Goal: Task Accomplishment & Management: Manage account settings

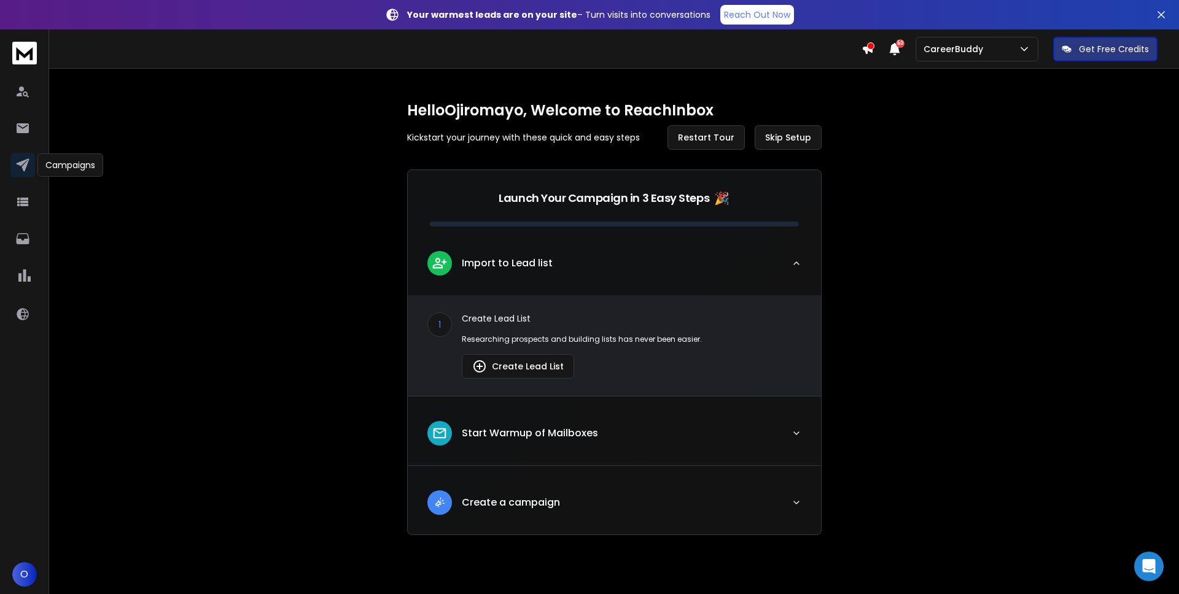
click at [29, 161] on icon at bounding box center [22, 165] width 15 height 15
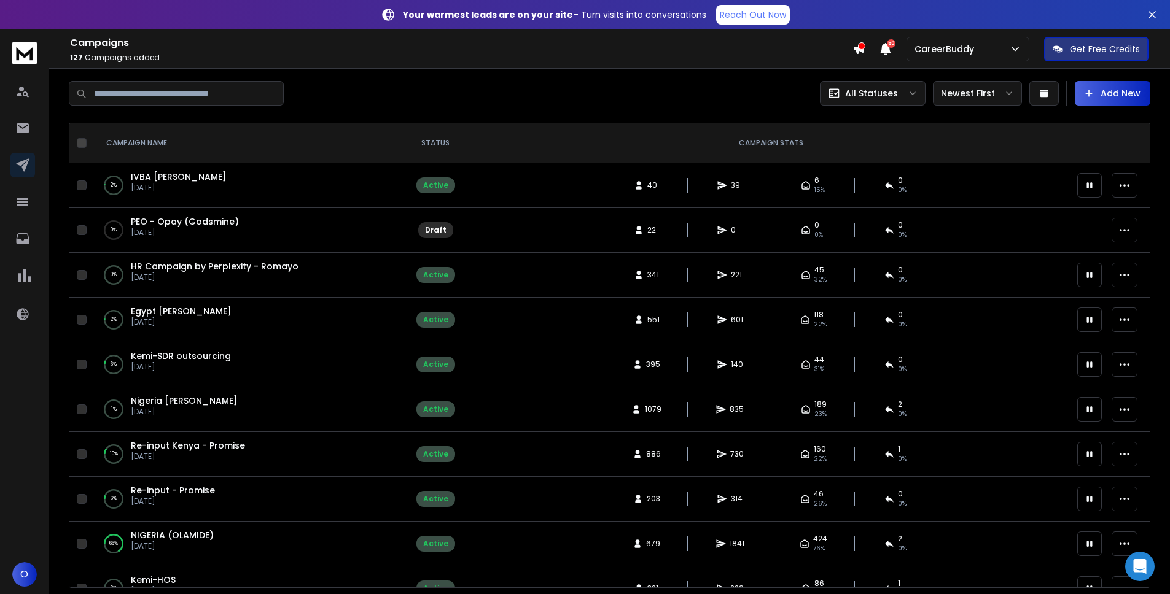
click at [247, 265] on span "HR Campaign by Perplexity - Romayo" at bounding box center [215, 266] width 168 height 12
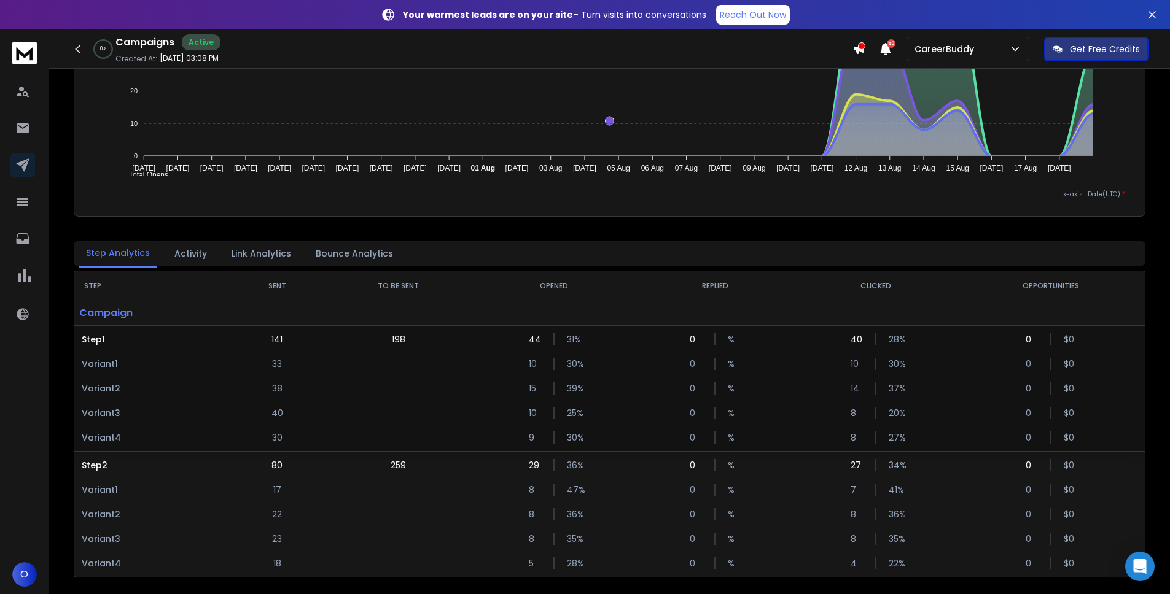
scroll to position [402, 0]
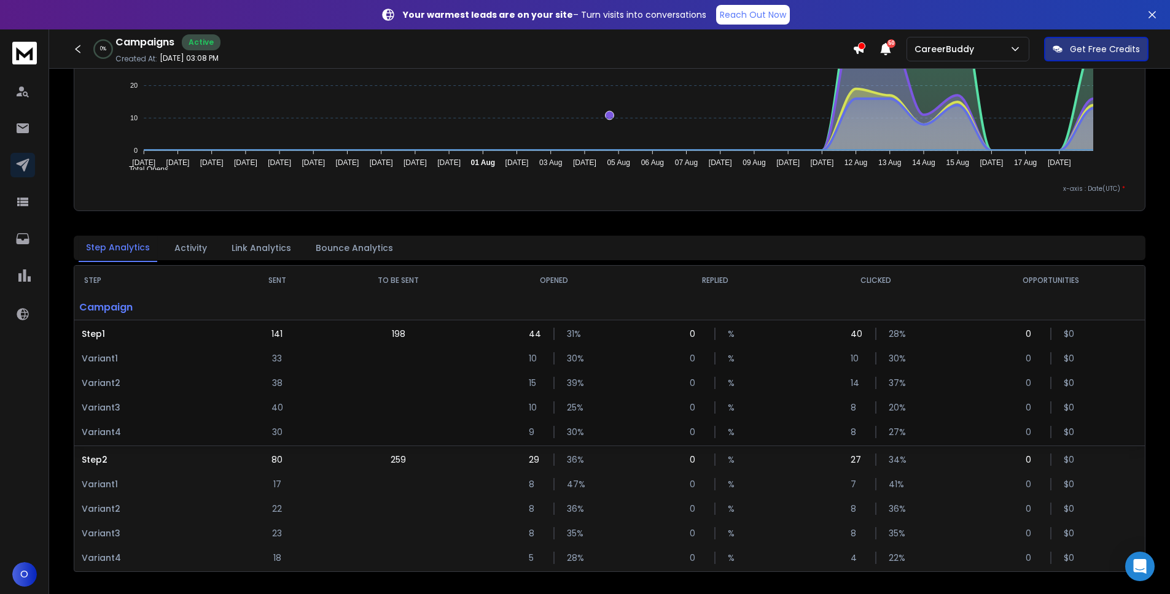
click at [911, 367] on div "40 28 % 10 30 % 14 37 % 8 20 % 8 27 %" at bounding box center [875, 383] width 146 height 111
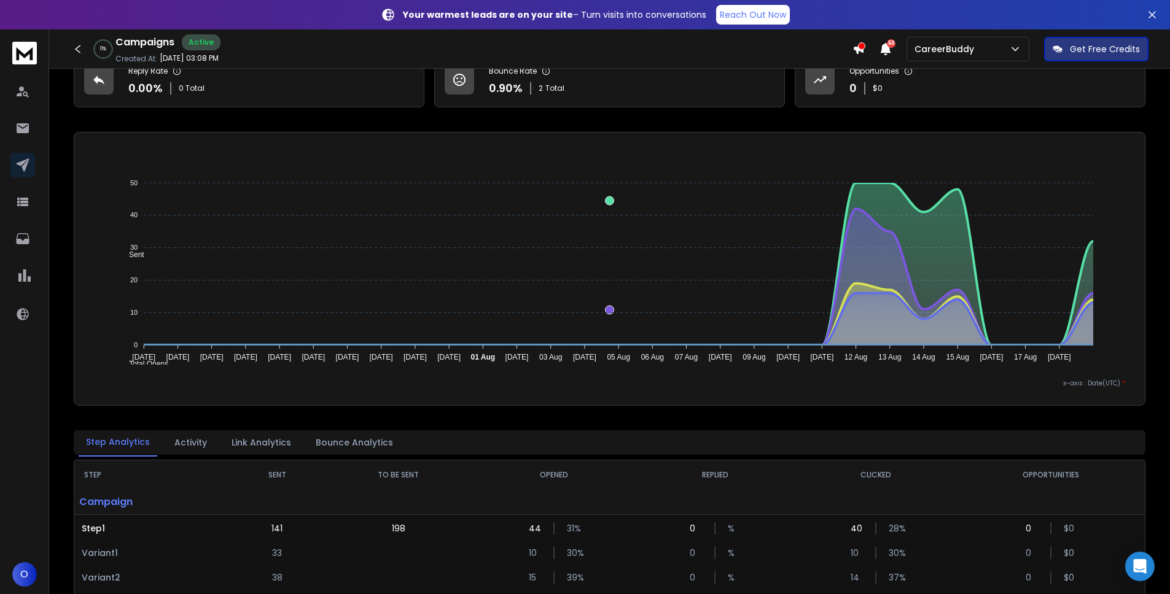
scroll to position [198, 0]
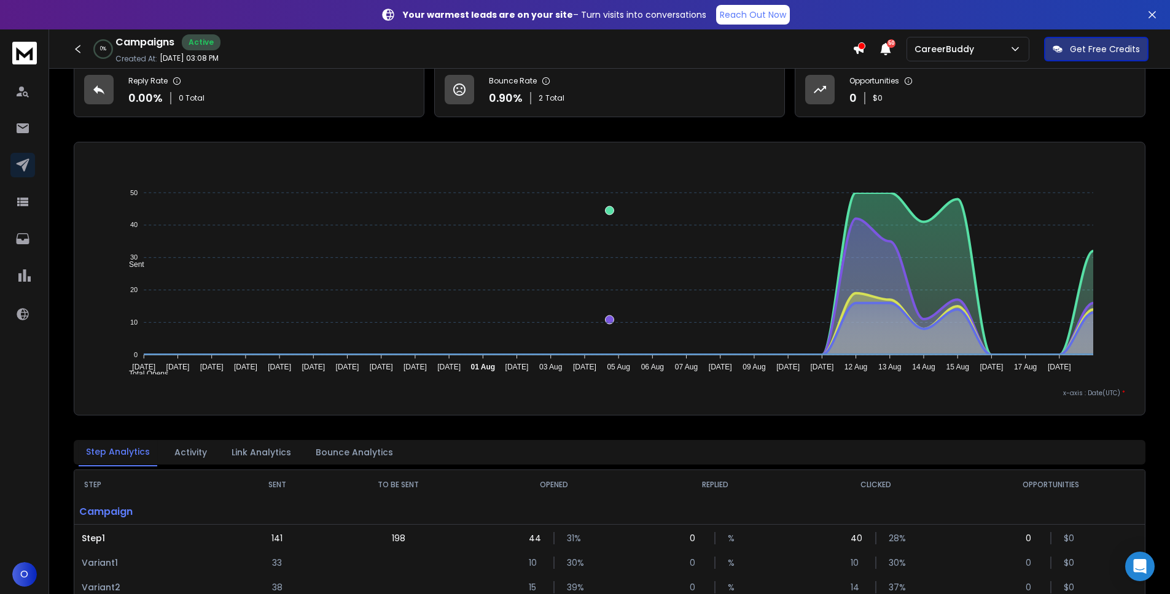
click at [246, 453] on button "Link Analytics" at bounding box center [261, 452] width 74 height 27
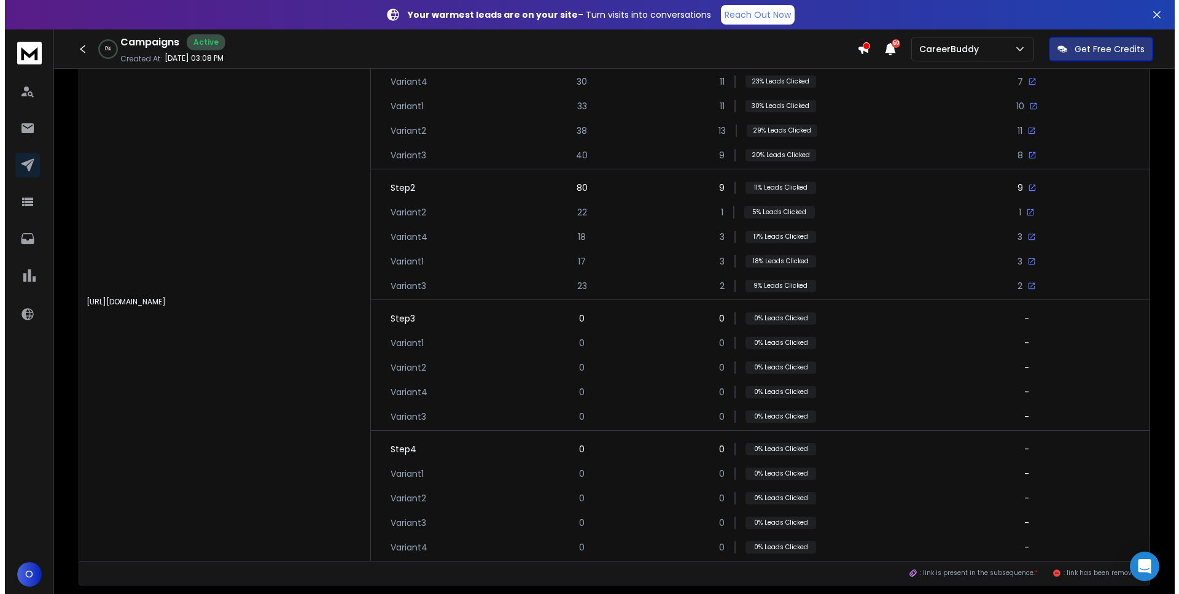
scroll to position [437, 0]
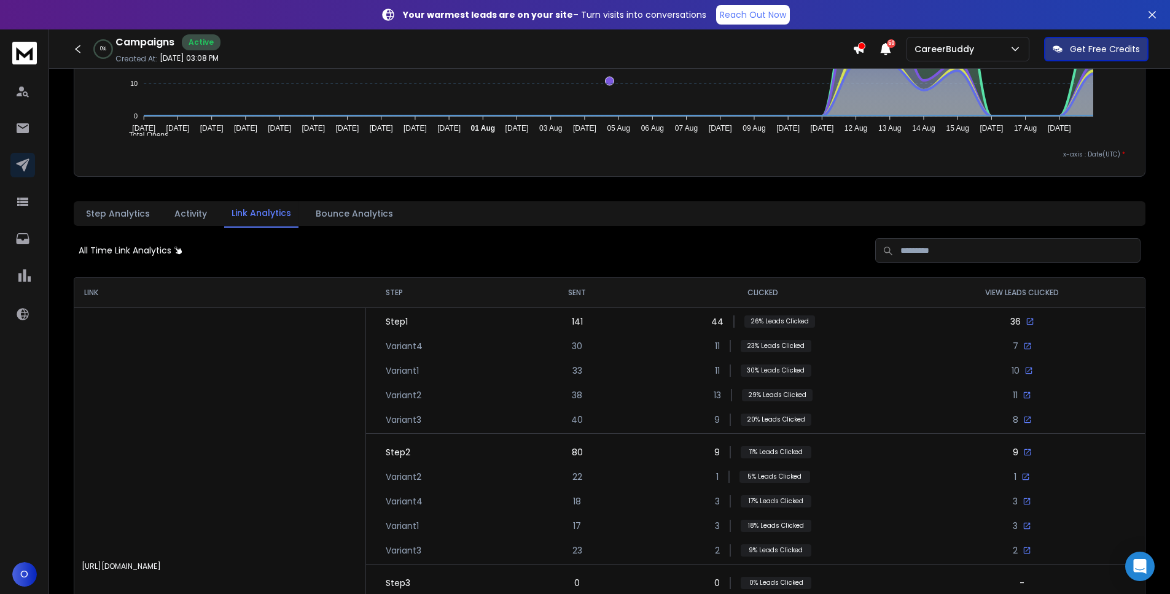
click at [1026, 344] on icon at bounding box center [1027, 346] width 9 height 9
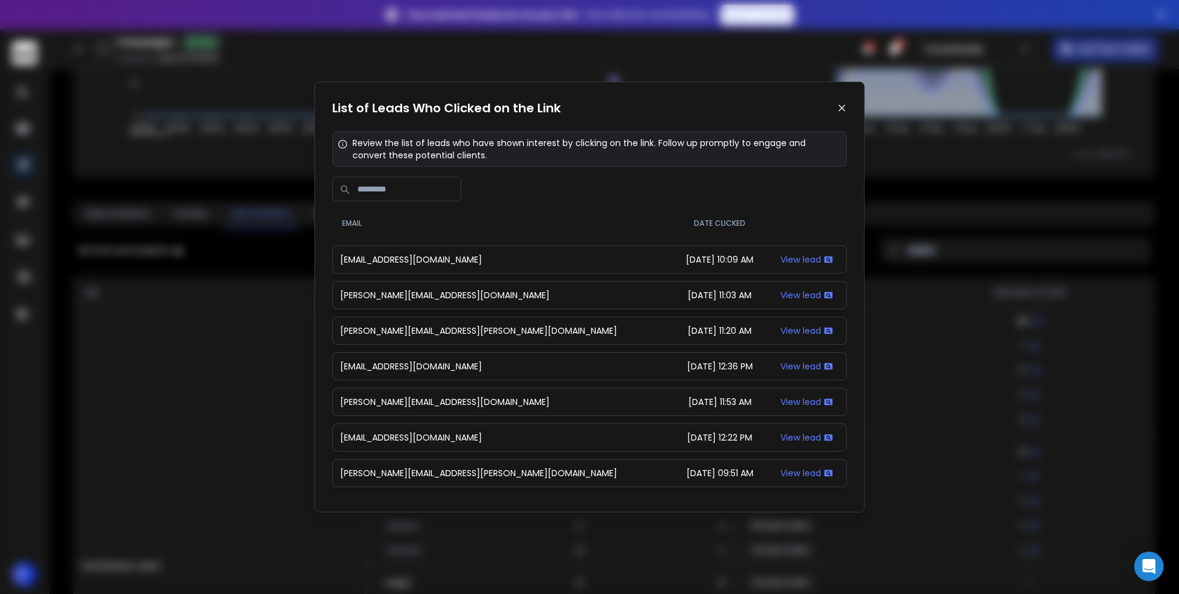
click at [899, 215] on div "List of Leads Who Clicked on the Link Review the list of leads who have shown i…" at bounding box center [589, 297] width 1179 height 456
click at [841, 109] on icon at bounding box center [842, 108] width 10 height 10
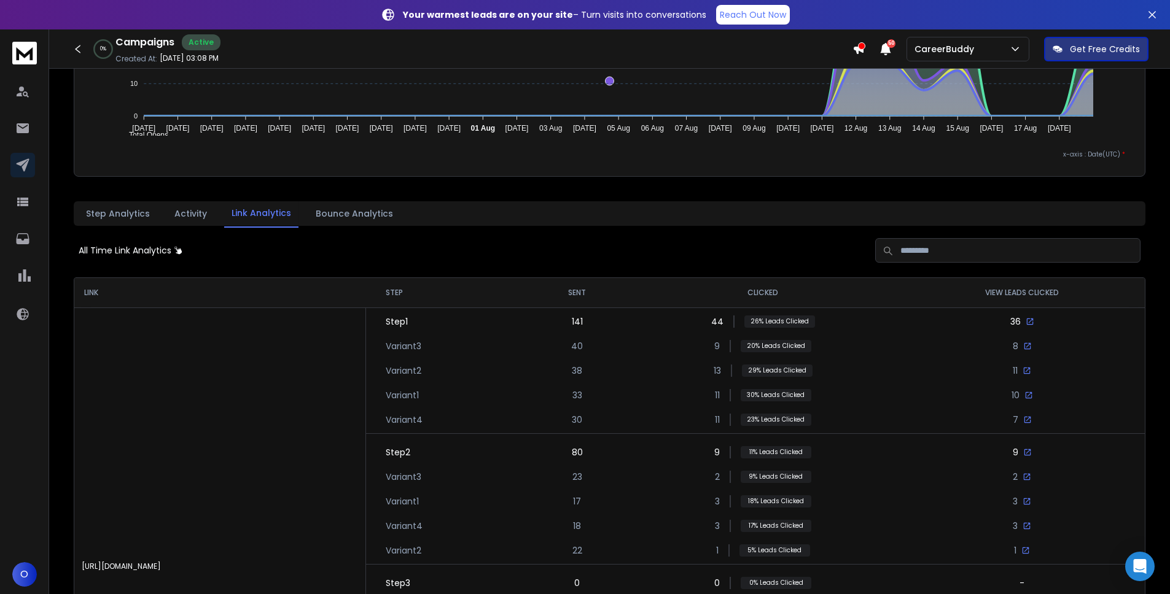
click at [1027, 370] on icon at bounding box center [1027, 370] width 7 height 7
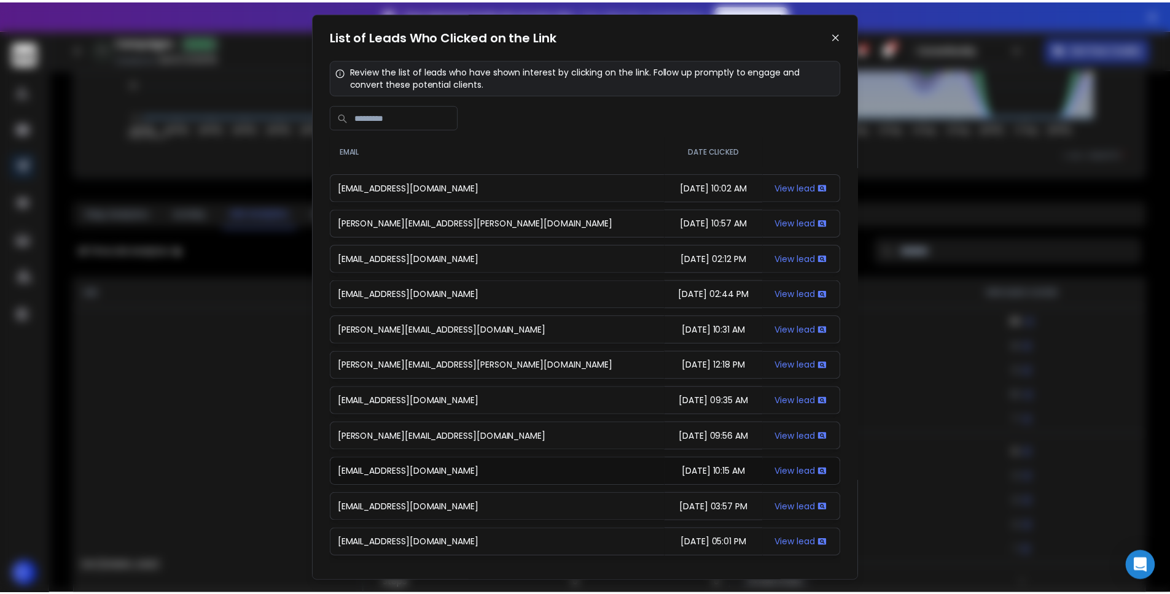
scroll to position [4, 0]
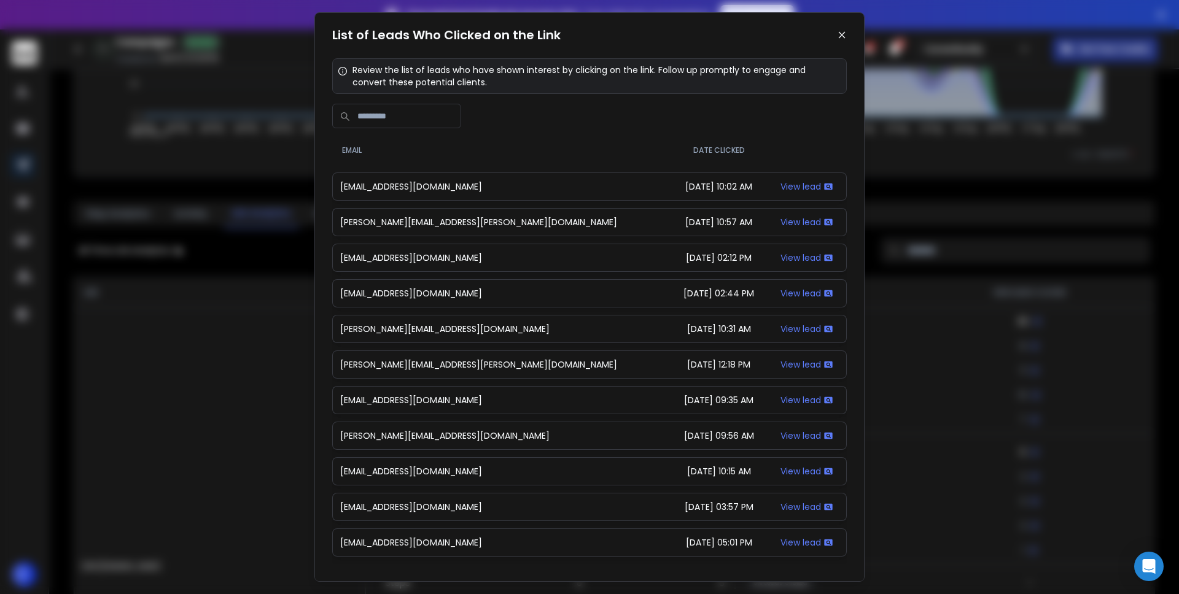
click at [841, 37] on icon at bounding box center [842, 35] width 10 height 10
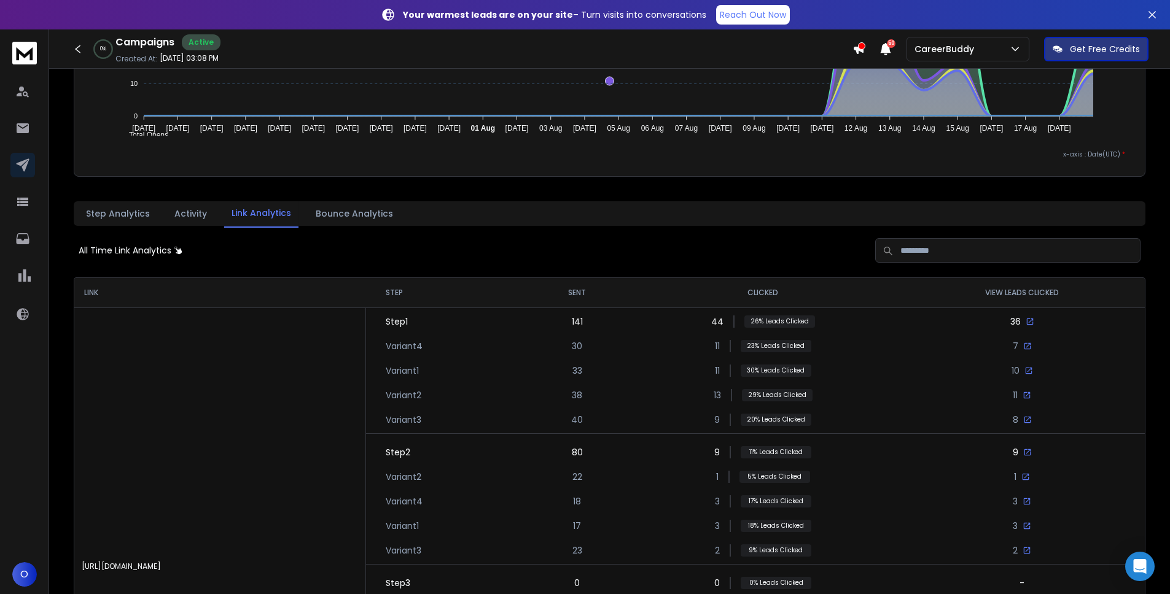
click at [1028, 394] on icon at bounding box center [1026, 395] width 9 height 9
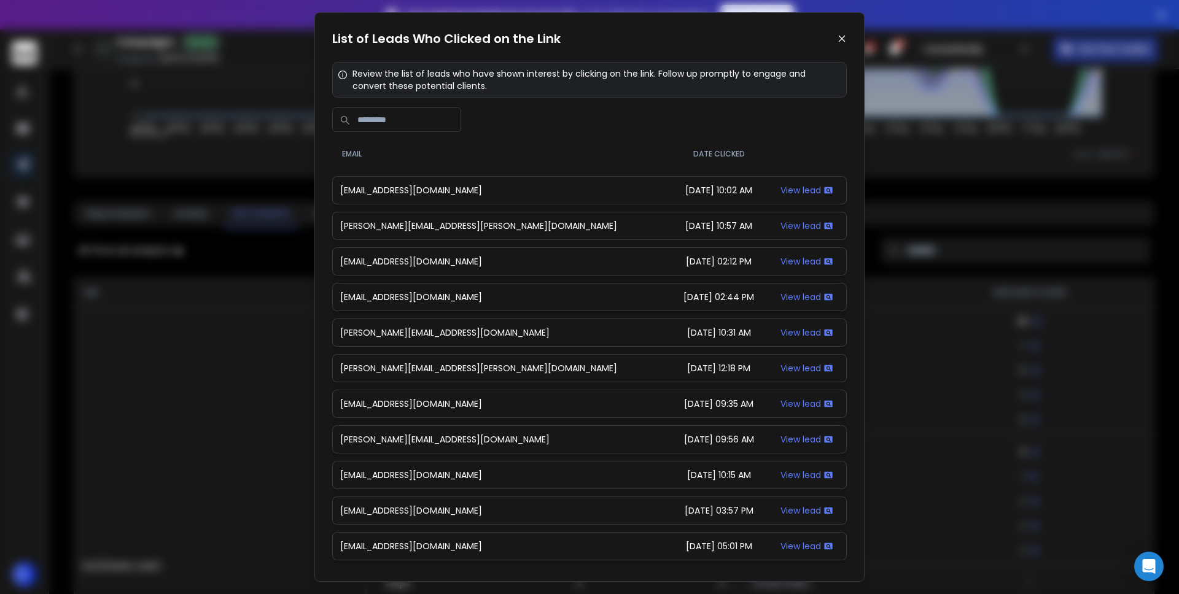
click at [905, 96] on div "List of Leads Who Clicked on the Link Review the list of leads who have shown i…" at bounding box center [589, 297] width 1179 height 594
click at [842, 41] on icon at bounding box center [842, 39] width 10 height 10
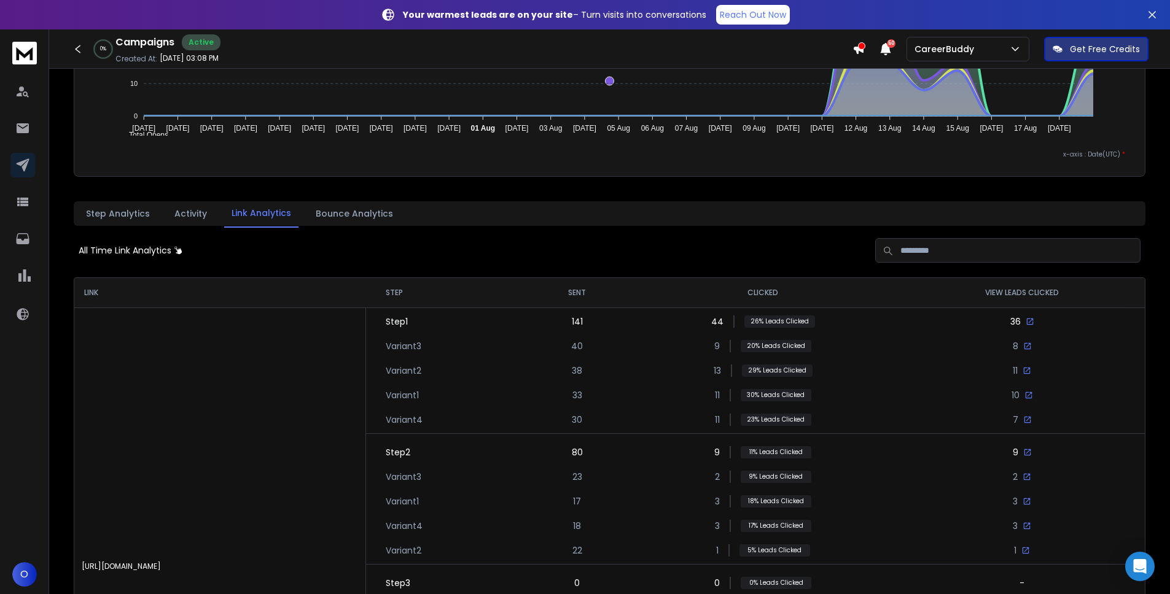
click at [1024, 418] on icon at bounding box center [1027, 420] width 9 height 9
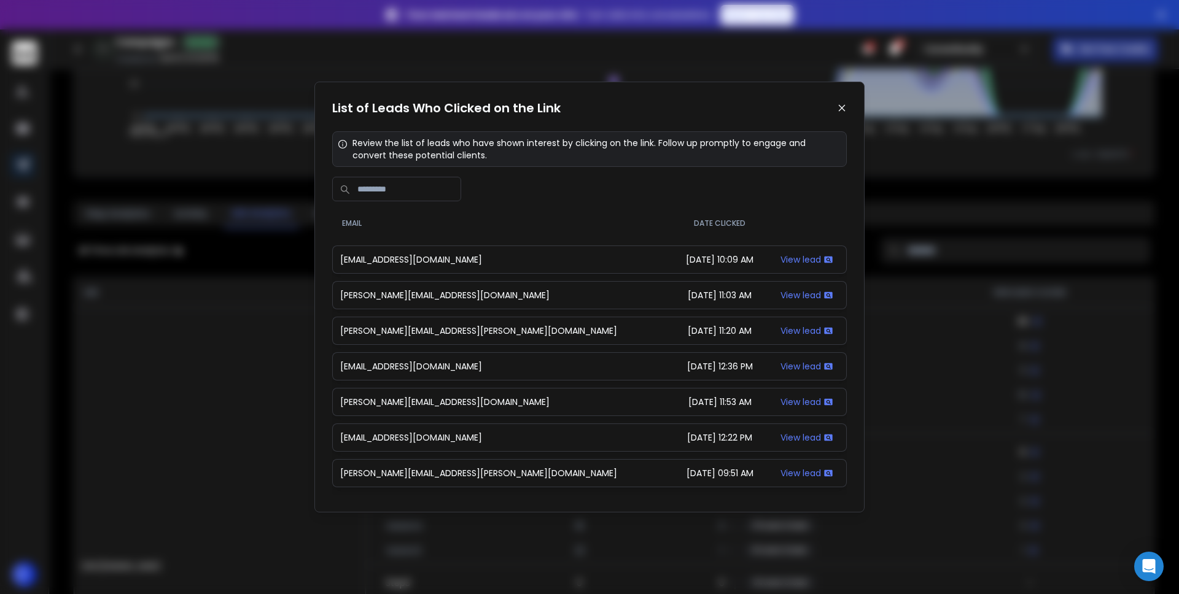
click at [845, 106] on icon at bounding box center [842, 108] width 10 height 10
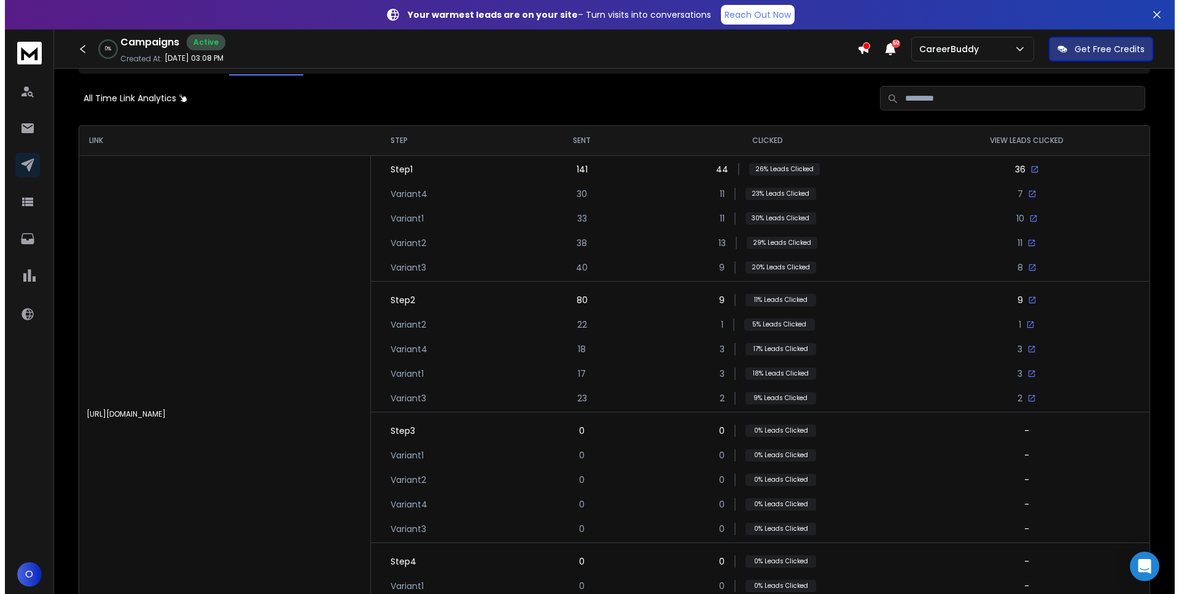
scroll to position [591, 0]
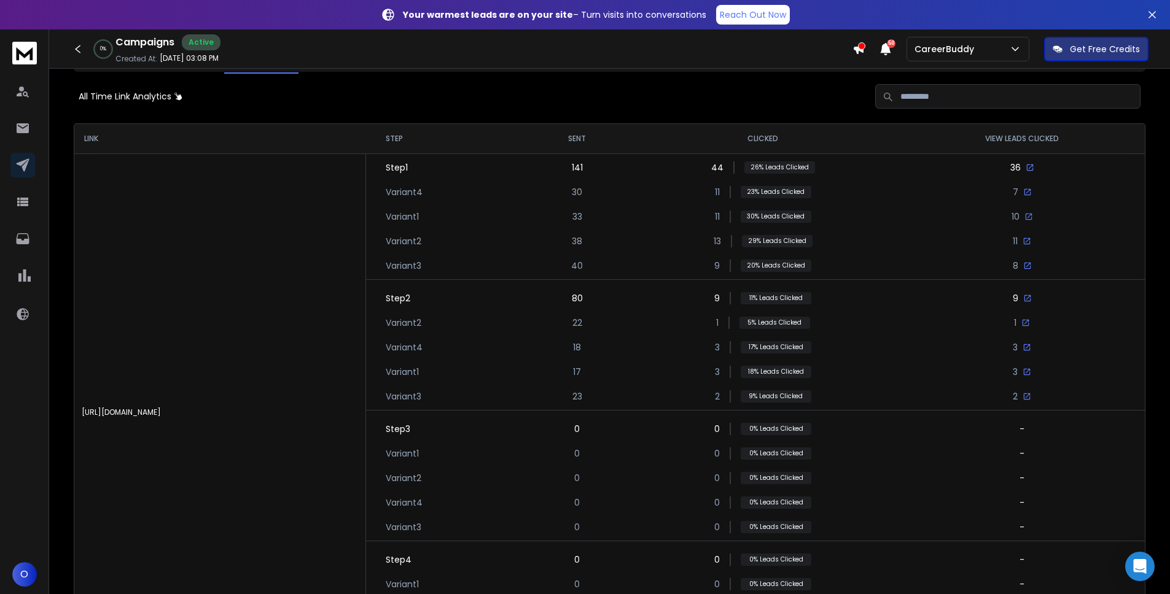
click at [1023, 297] on icon at bounding box center [1027, 298] width 9 height 9
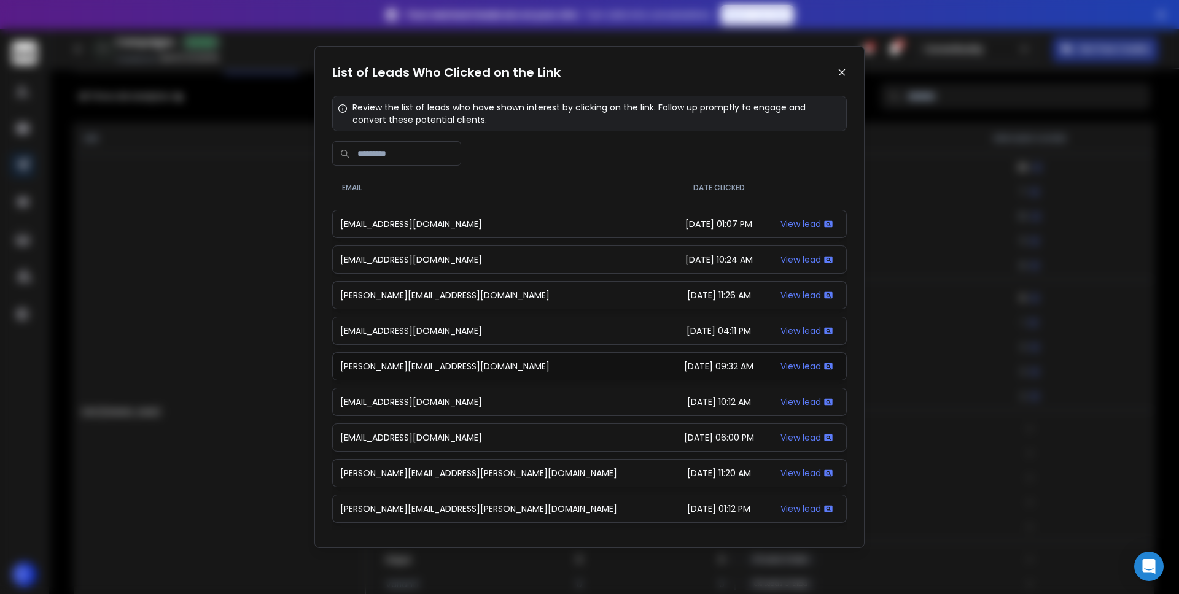
click at [787, 366] on div "View lead" at bounding box center [806, 366] width 63 height 12
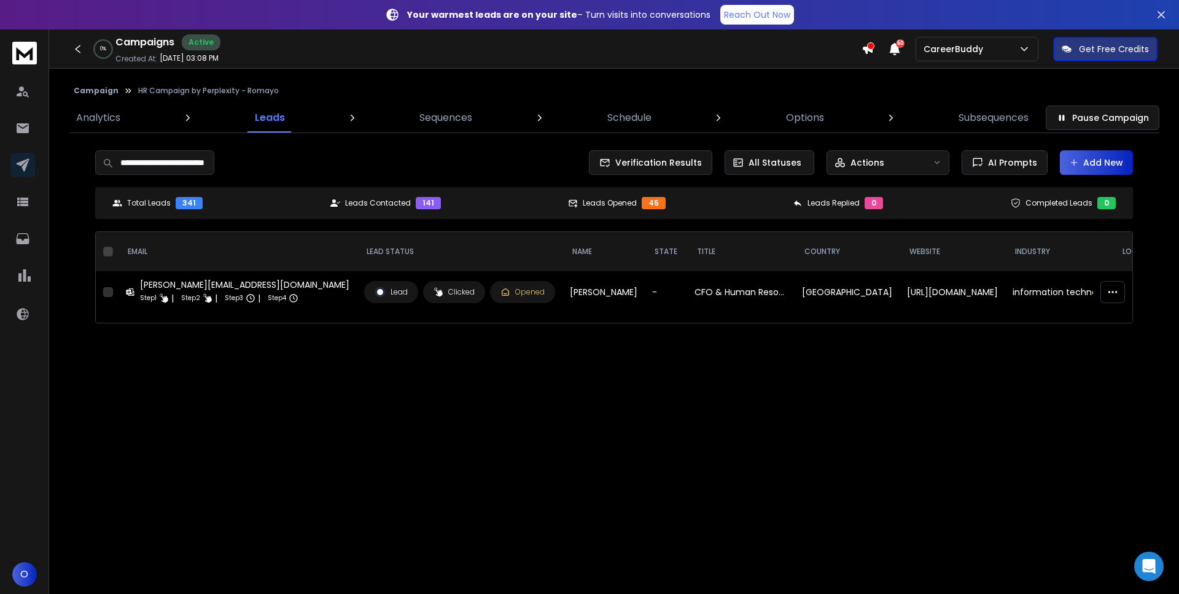
drag, startPoint x: 608, startPoint y: 338, endPoint x: 780, endPoint y: 337, distance: 171.9
click at [780, 323] on caption at bounding box center [755, 318] width 1318 height 10
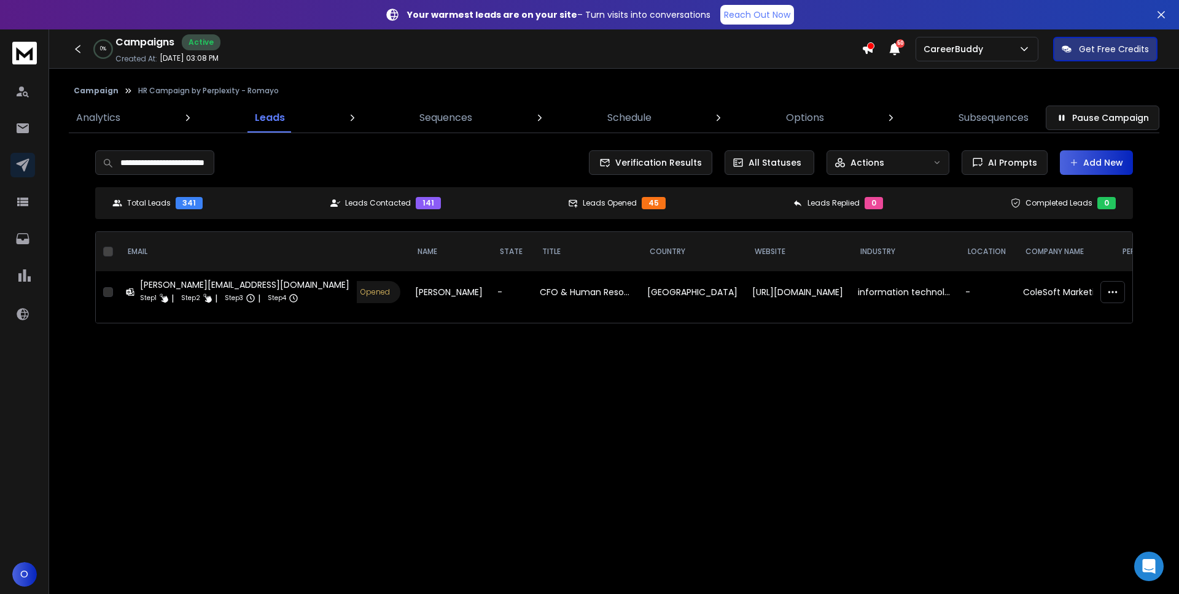
scroll to position [0, 159]
click at [77, 52] on icon at bounding box center [77, 49] width 11 height 11
